Goal: Task Accomplishment & Management: Manage account settings

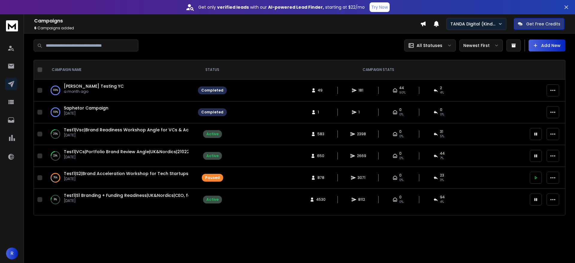
click at [478, 23] on p "TANDA Digital (Kind Studio)" at bounding box center [474, 24] width 48 height 6
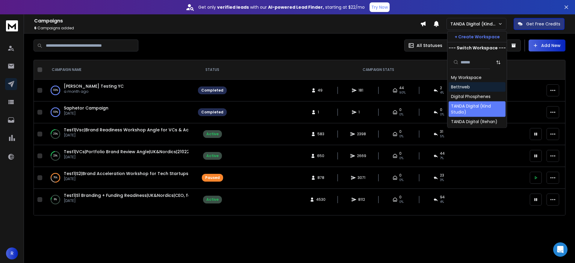
click at [475, 86] on div "Bettrweb" at bounding box center [476, 87] width 57 height 10
